Goal: Task Accomplishment & Management: Manage account settings

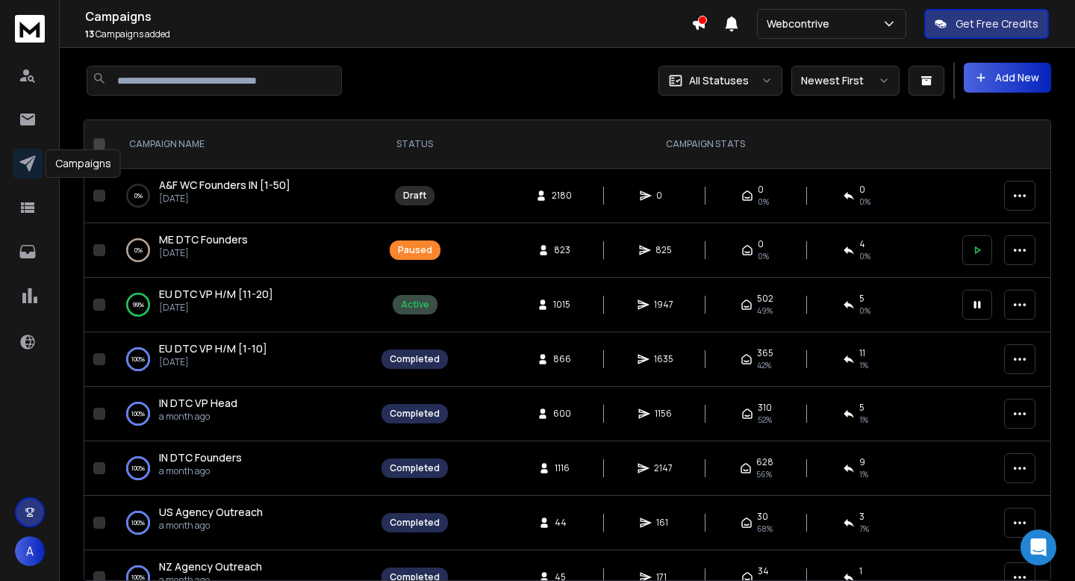
click at [453, 71] on div at bounding box center [326, 81] width 484 height 36
click at [264, 178] on span "A&F WC Founders IN [1-50]" at bounding box center [224, 185] width 131 height 14
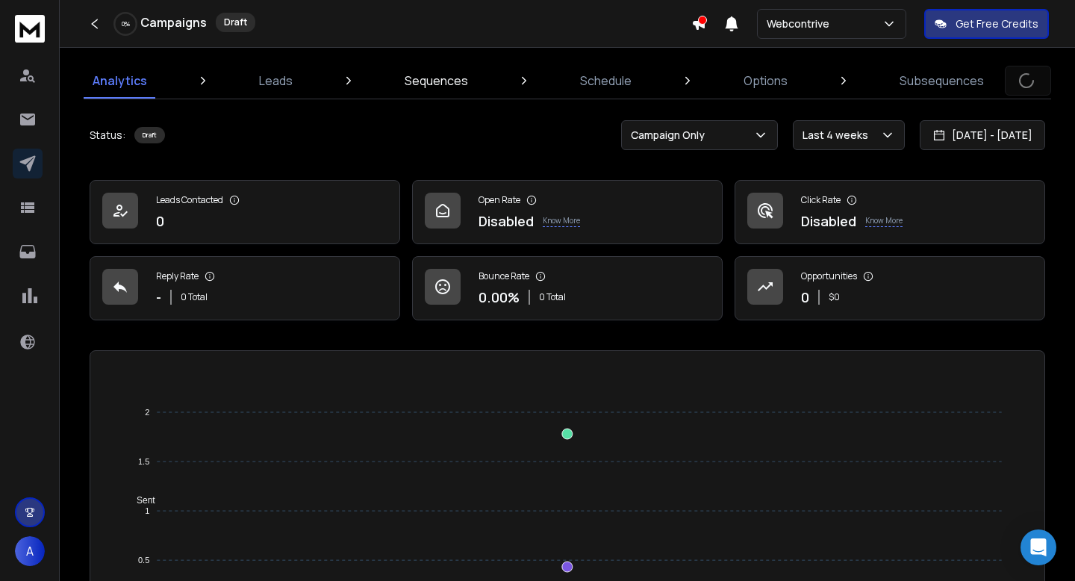
click at [417, 83] on p "Sequences" at bounding box center [436, 81] width 63 height 18
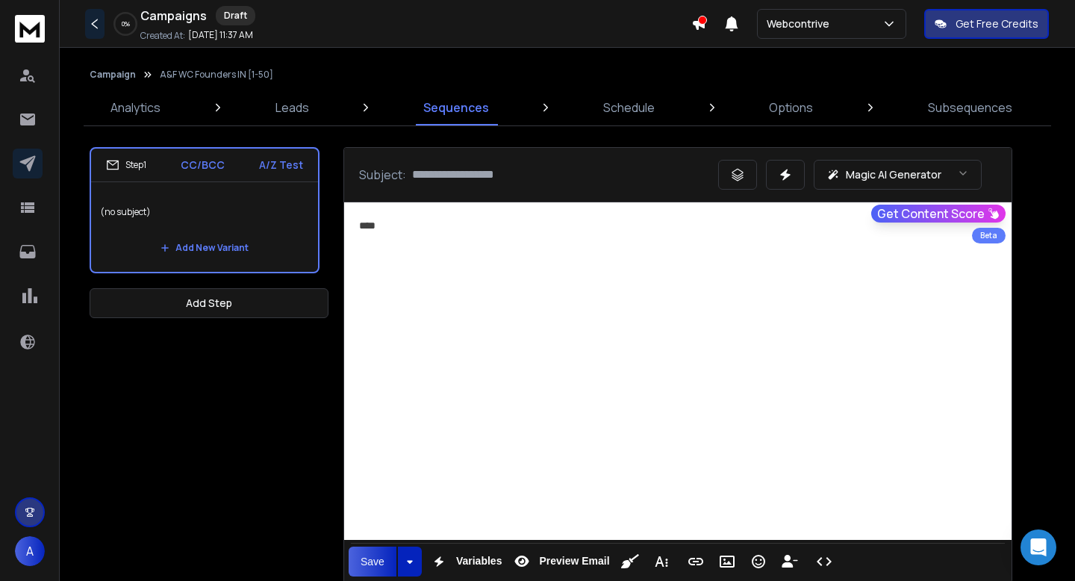
click at [95, 22] on icon at bounding box center [94, 23] width 13 height 13
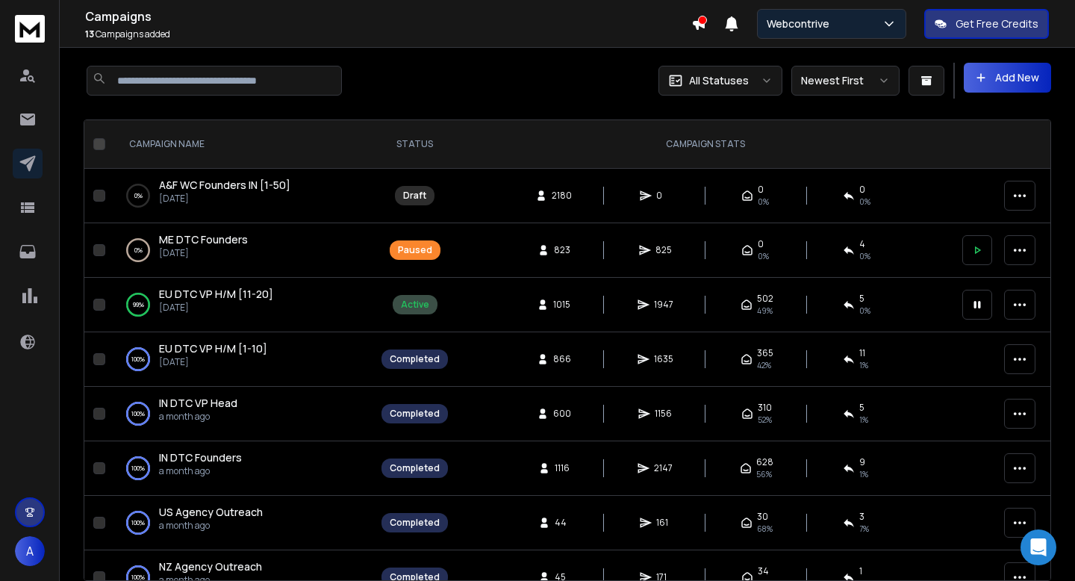
click at [813, 21] on p "Webcontrive" at bounding box center [801, 23] width 69 height 15
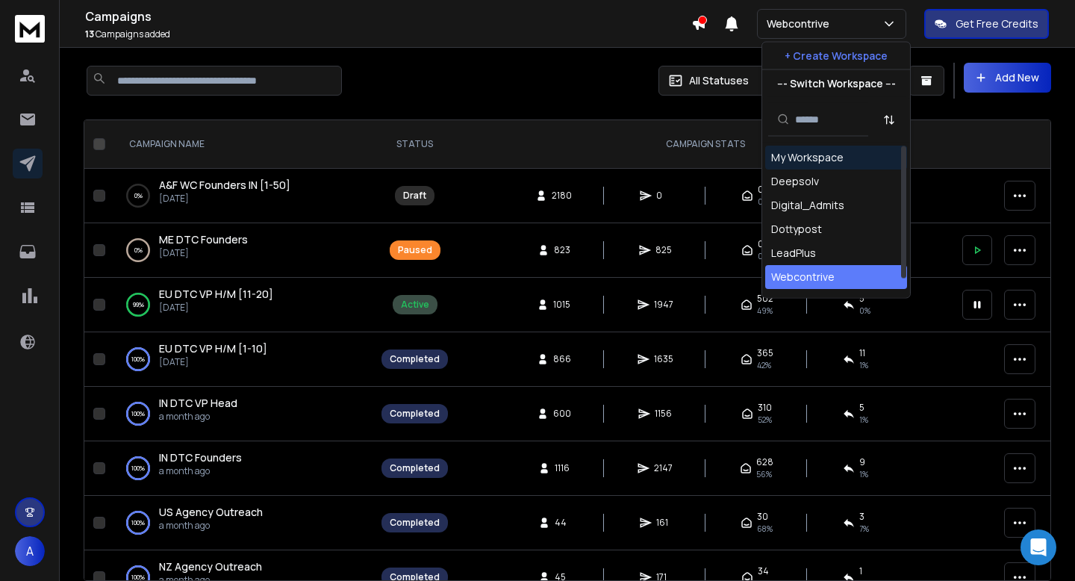
click at [784, 158] on div "My Workspace" at bounding box center [807, 157] width 72 height 15
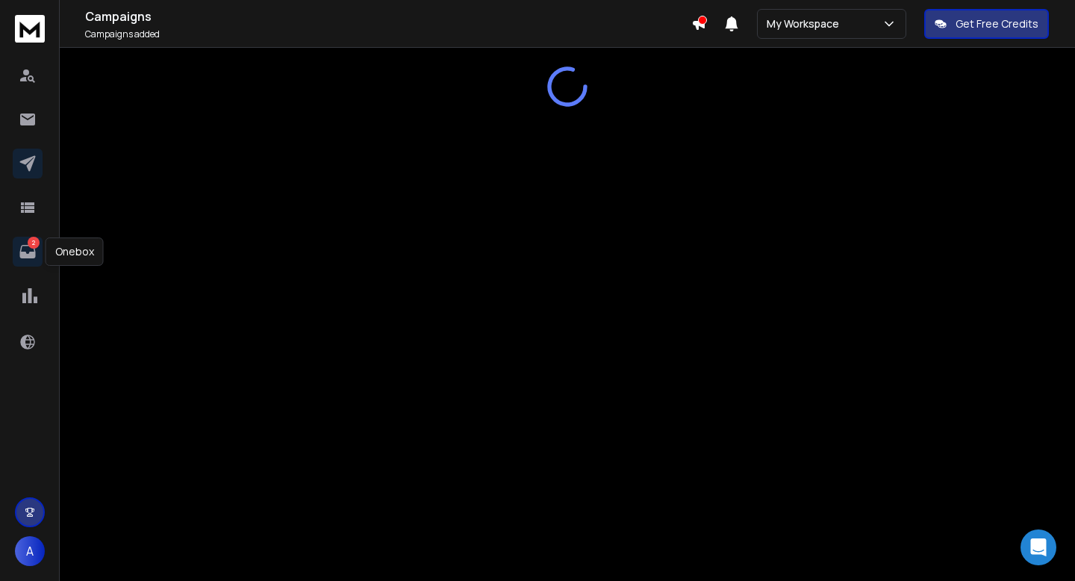
click at [29, 245] on p "2" at bounding box center [34, 243] width 12 height 12
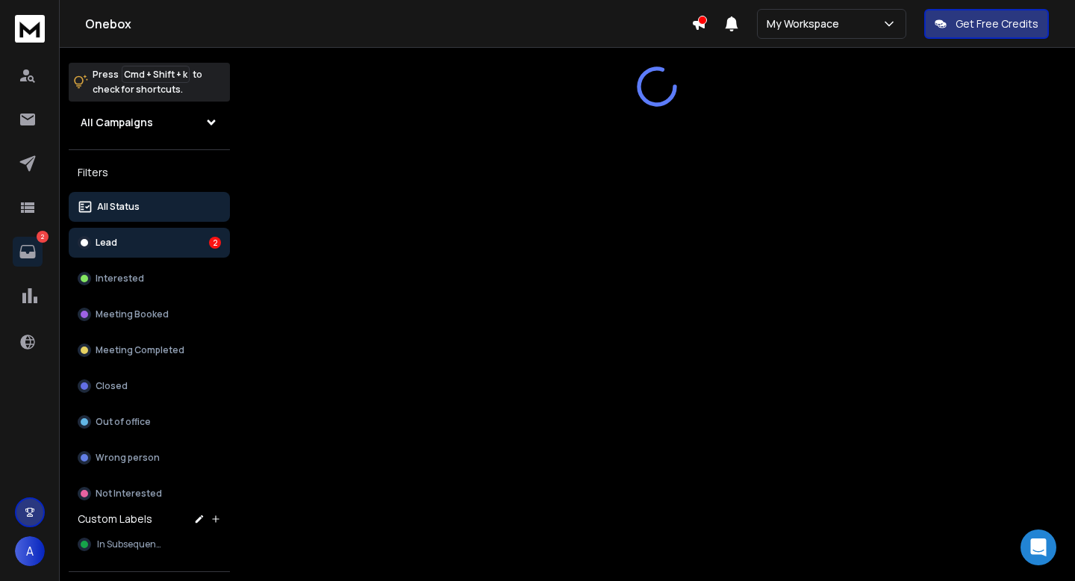
click at [116, 249] on button "Lead 2" at bounding box center [149, 243] width 161 height 30
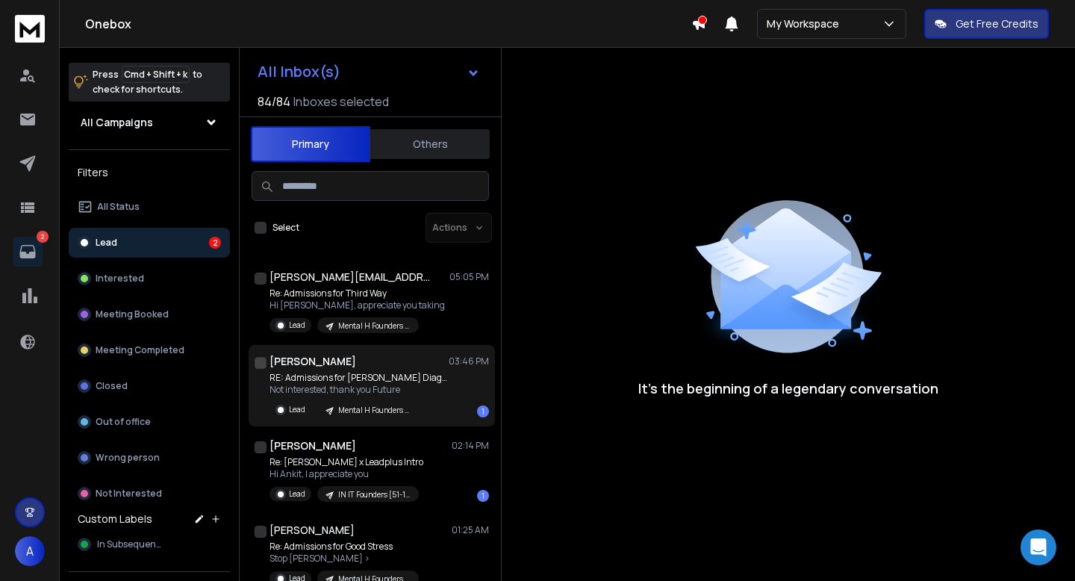
click at [361, 365] on div "[PERSON_NAME] 03:46 PM" at bounding box center [380, 361] width 220 height 15
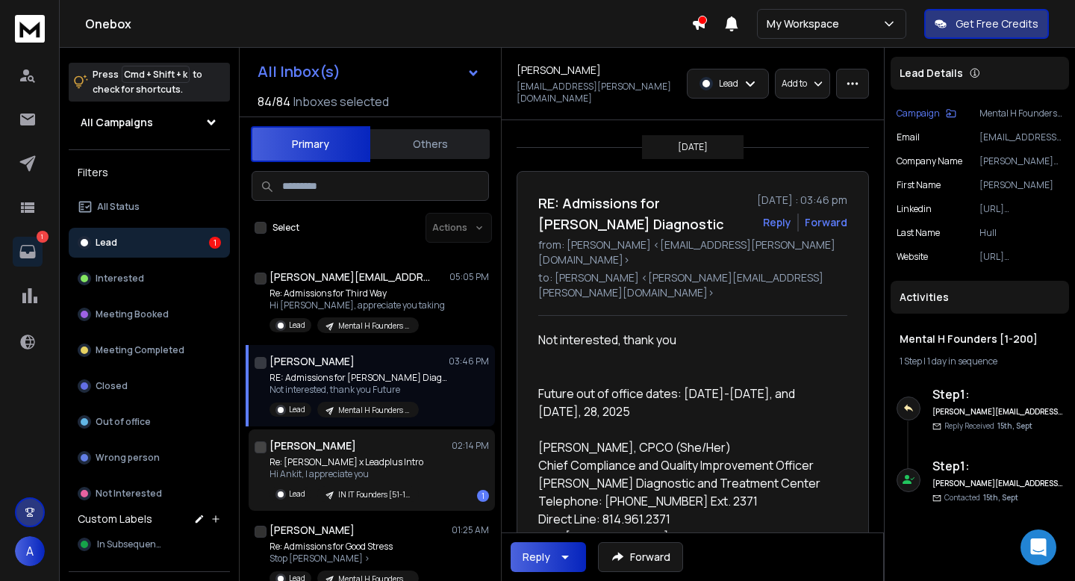
click at [387, 470] on p "Hi Ankit, I appreciate you" at bounding box center [347, 474] width 154 height 12
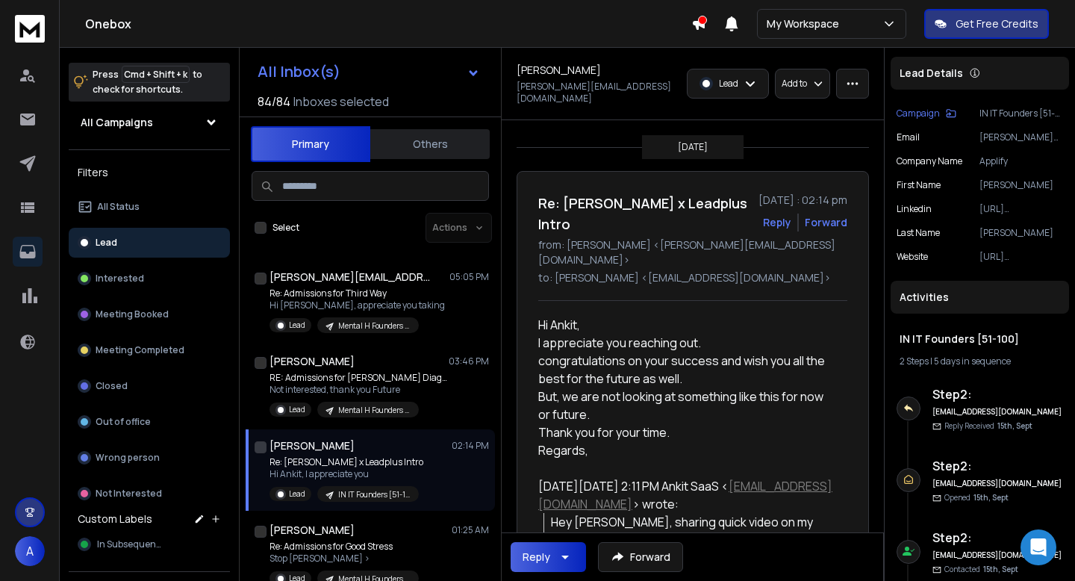
click at [727, 78] on p "Lead" at bounding box center [728, 84] width 19 height 12
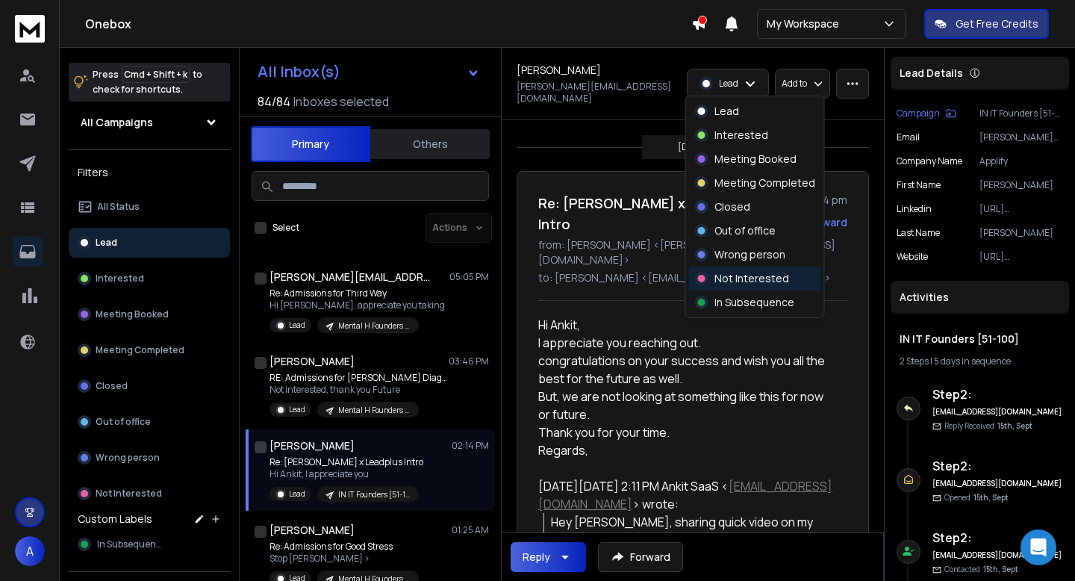
click at [725, 284] on p "Not Interested" at bounding box center [752, 278] width 75 height 15
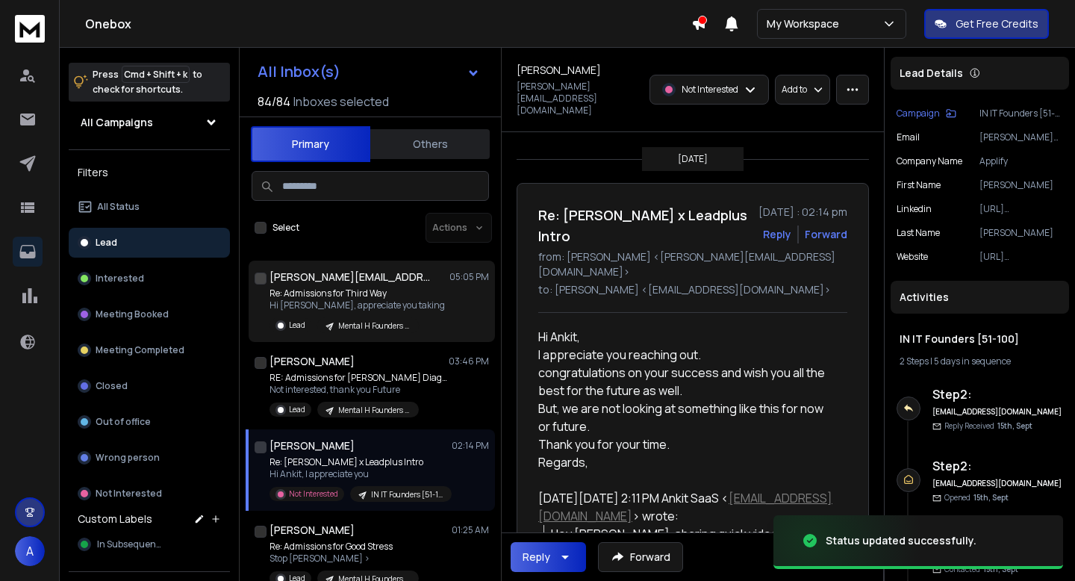
click at [451, 320] on div "Re: Admissions for Third Way Hi [PERSON_NAME], appreciate you taking Lead Menta…" at bounding box center [380, 310] width 220 height 46
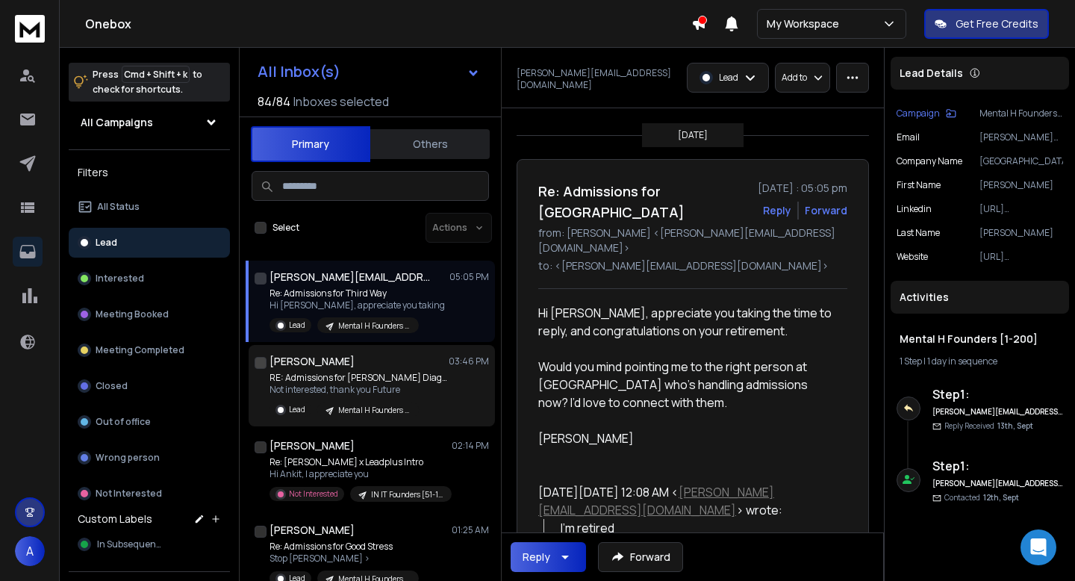
click at [409, 373] on p "RE: Admissions for [PERSON_NAME] Diagnostic" at bounding box center [359, 378] width 179 height 12
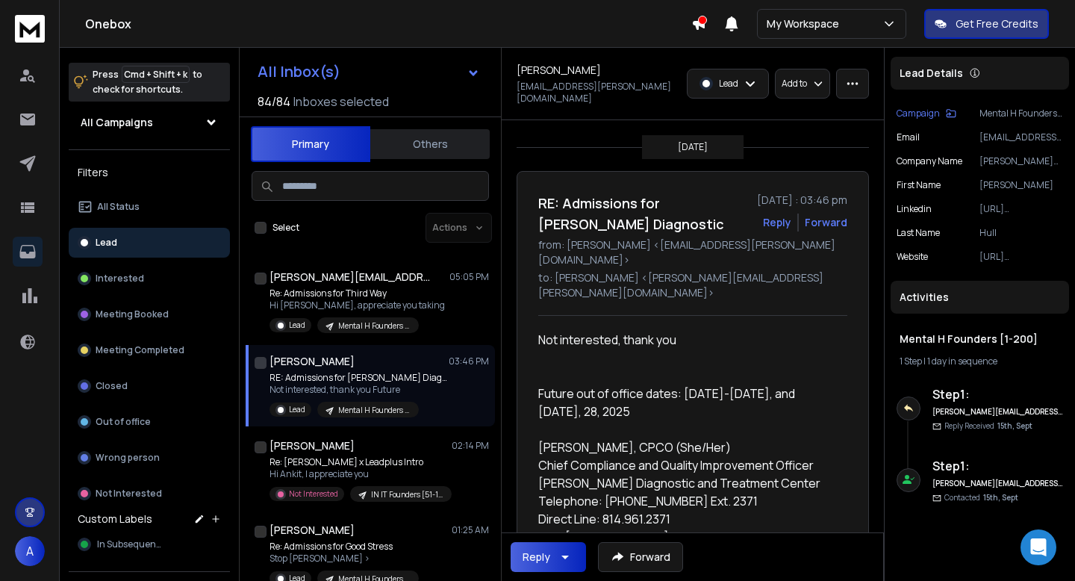
click at [744, 78] on icon at bounding box center [750, 84] width 12 height 12
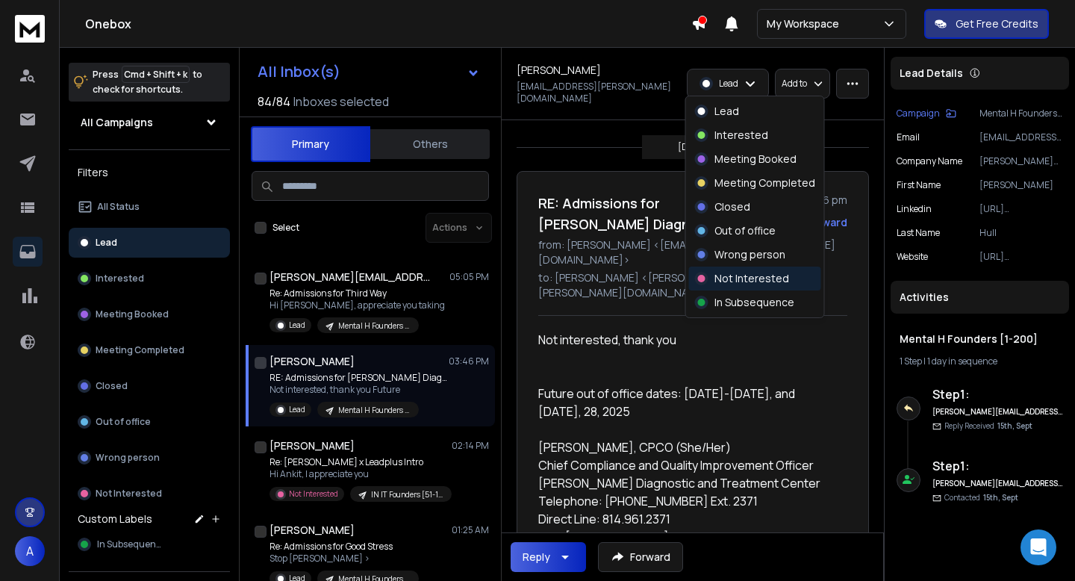
click at [721, 274] on p "Not Interested" at bounding box center [752, 278] width 75 height 15
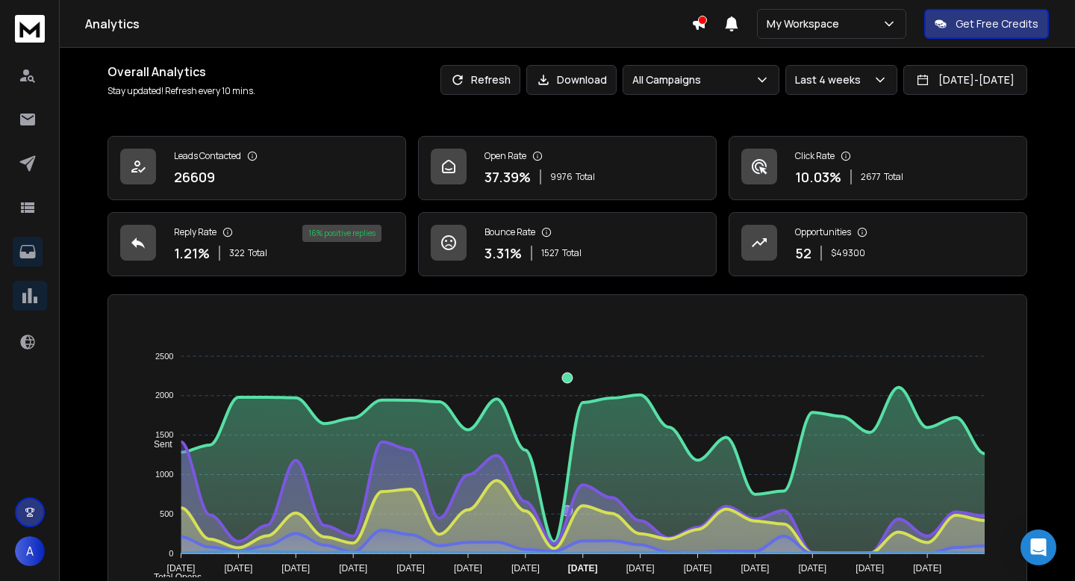
click at [25, 258] on icon at bounding box center [28, 252] width 18 height 18
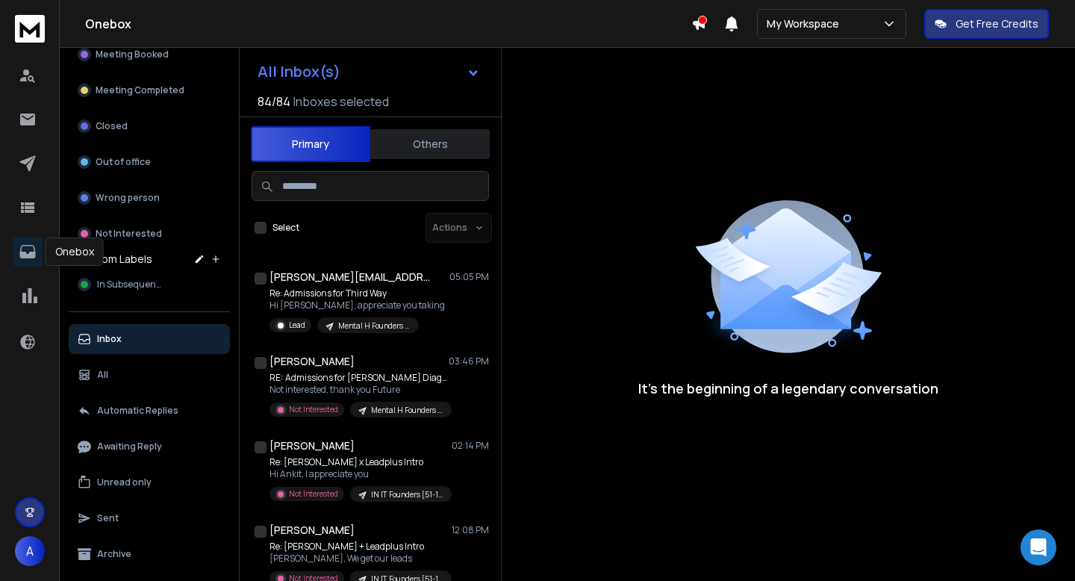
scroll to position [272, 0]
